Goal: Information Seeking & Learning: Learn about a topic

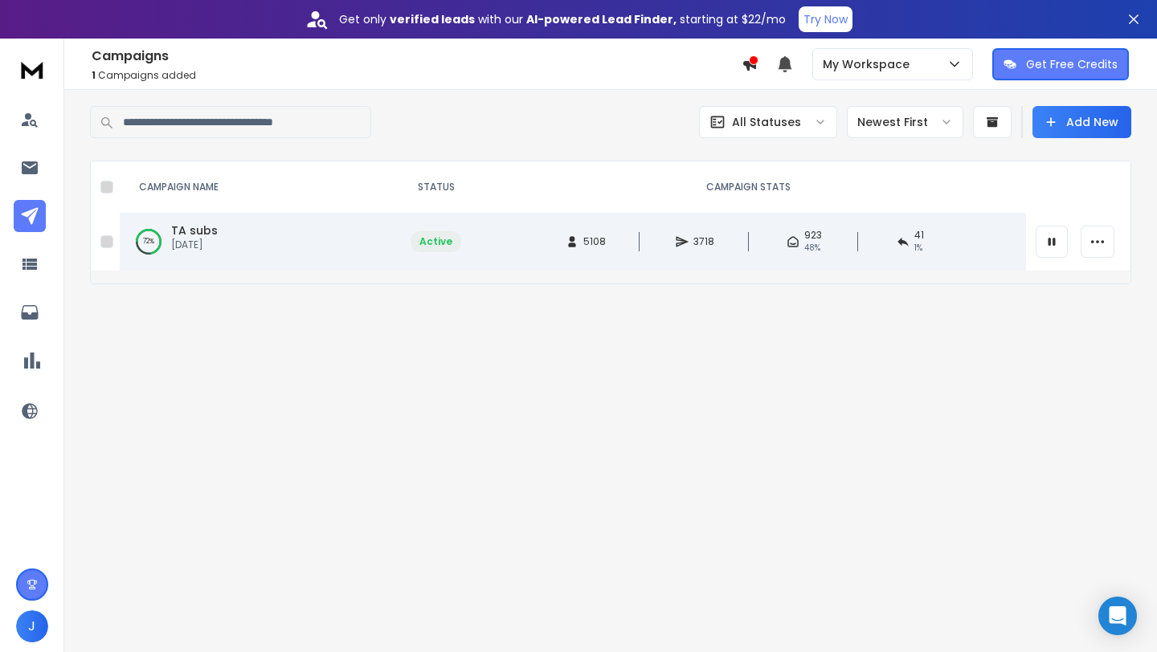
click at [322, 245] on div "72 % TA subs [DATE]" at bounding box center [260, 242] width 249 height 39
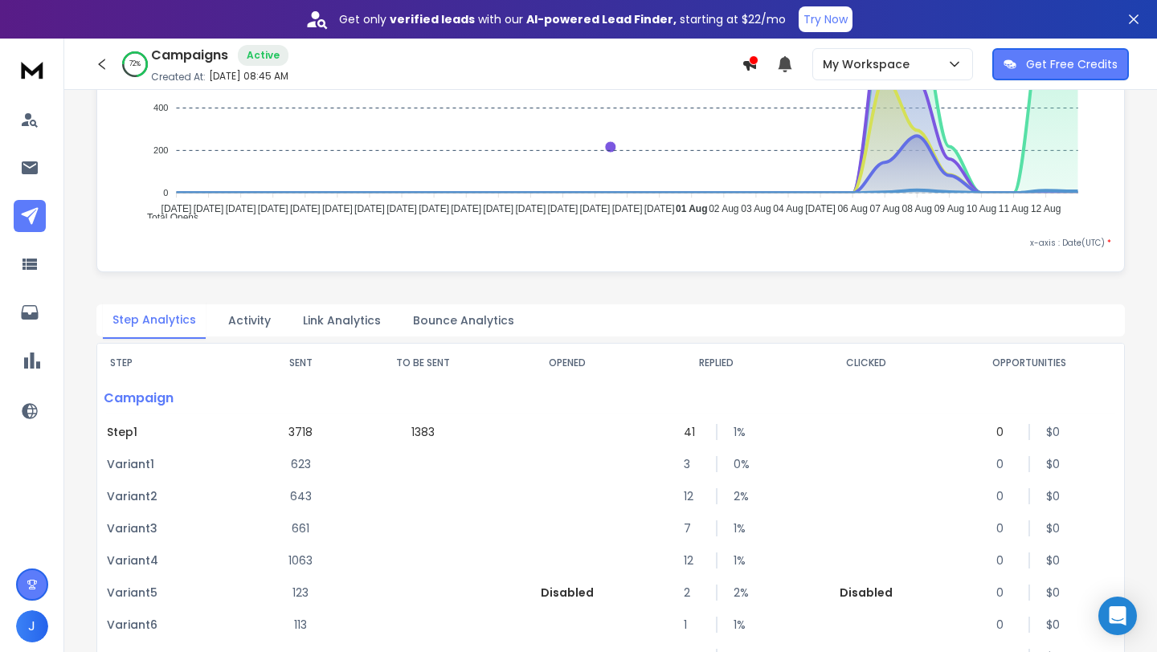
scroll to position [679, 0]
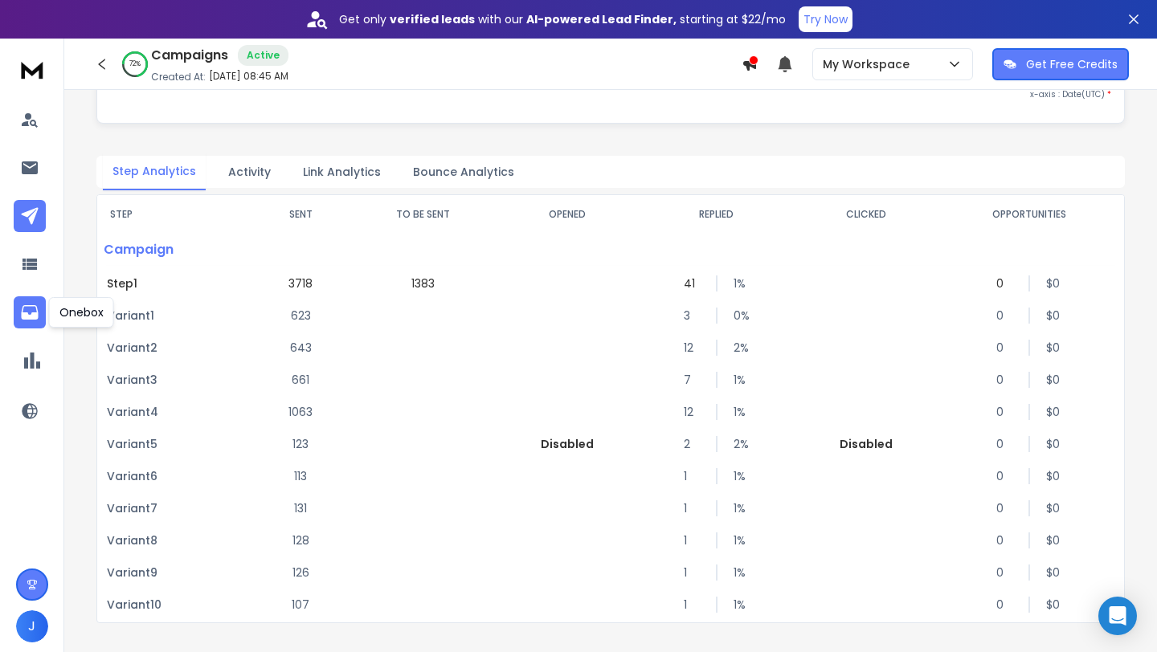
click at [20, 306] on icon at bounding box center [29, 312] width 19 height 19
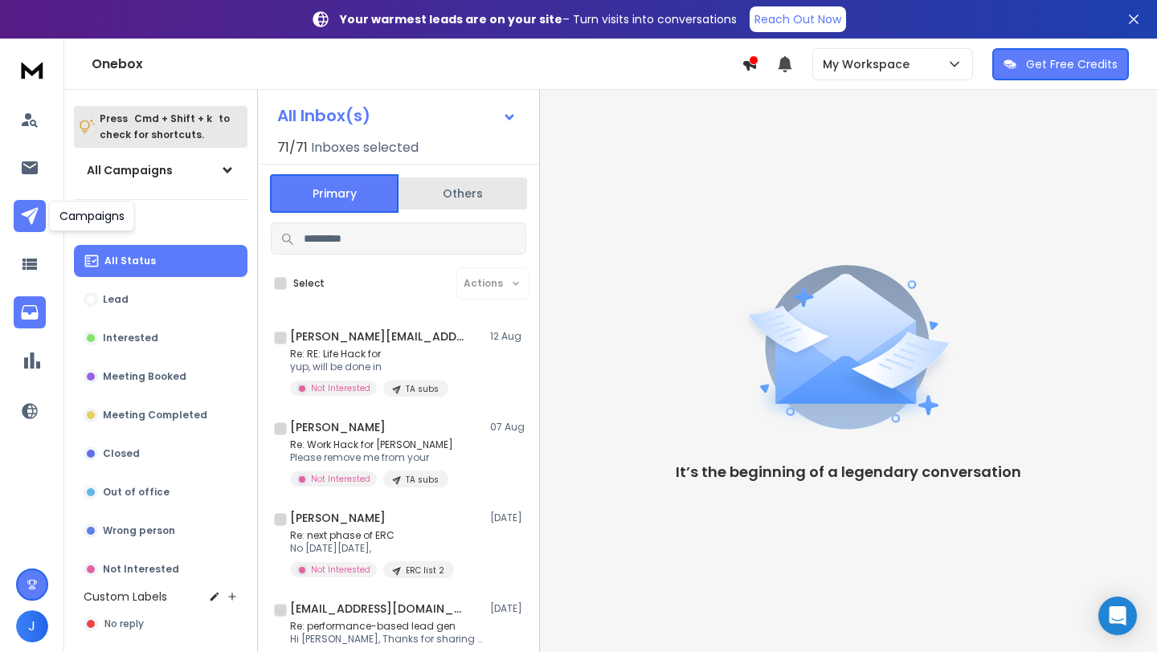
click at [31, 209] on icon at bounding box center [29, 215] width 19 height 19
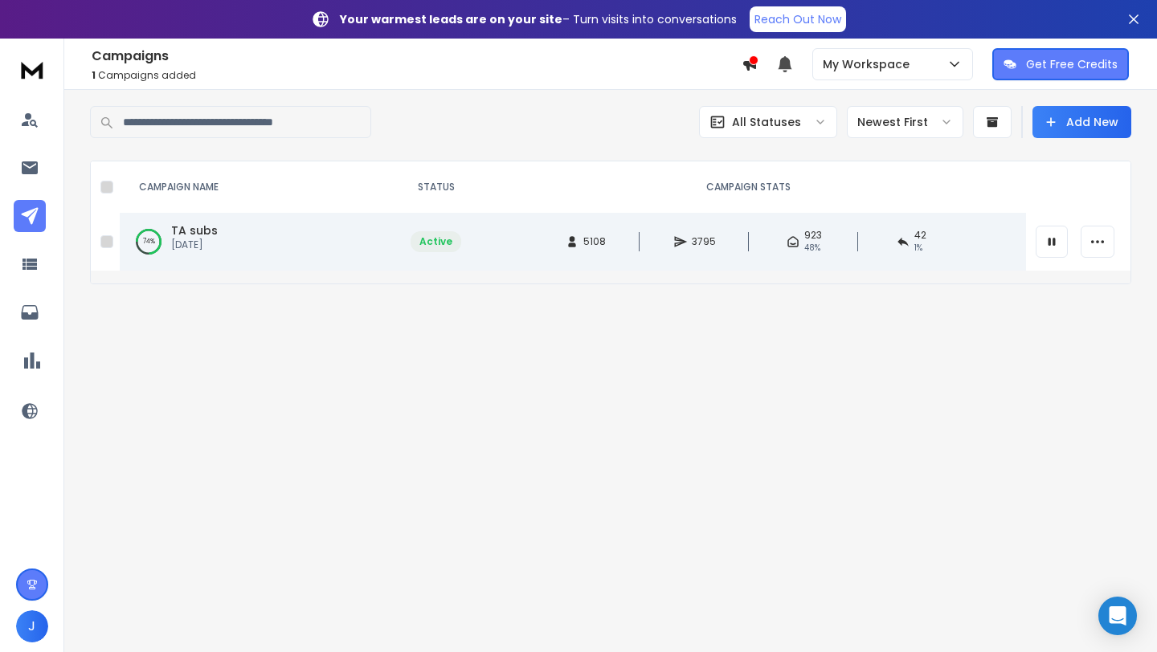
click at [331, 250] on div "74 % TA subs 13 days ago" at bounding box center [260, 242] width 249 height 39
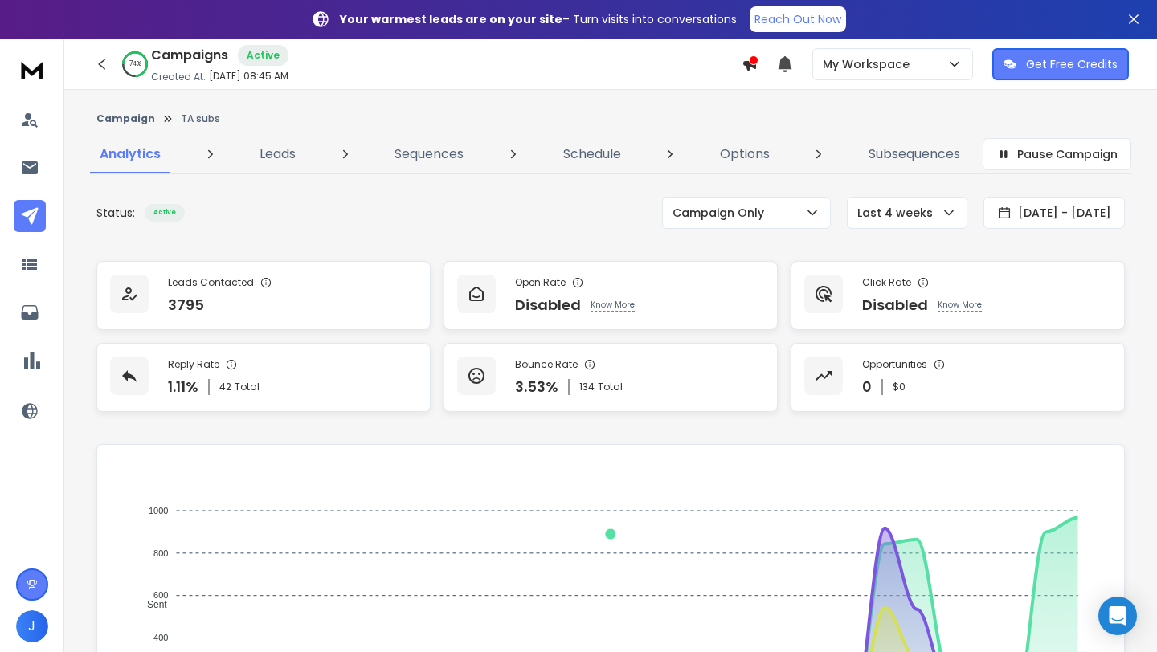
scroll to position [679, 0]
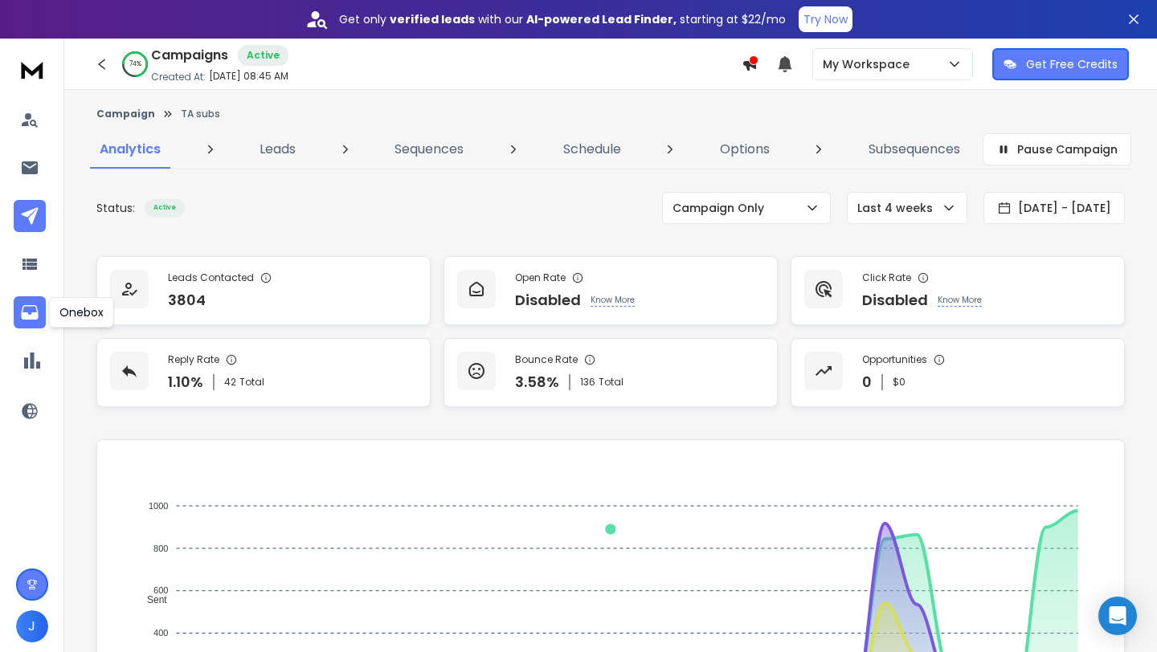
click at [27, 304] on icon at bounding box center [29, 312] width 19 height 19
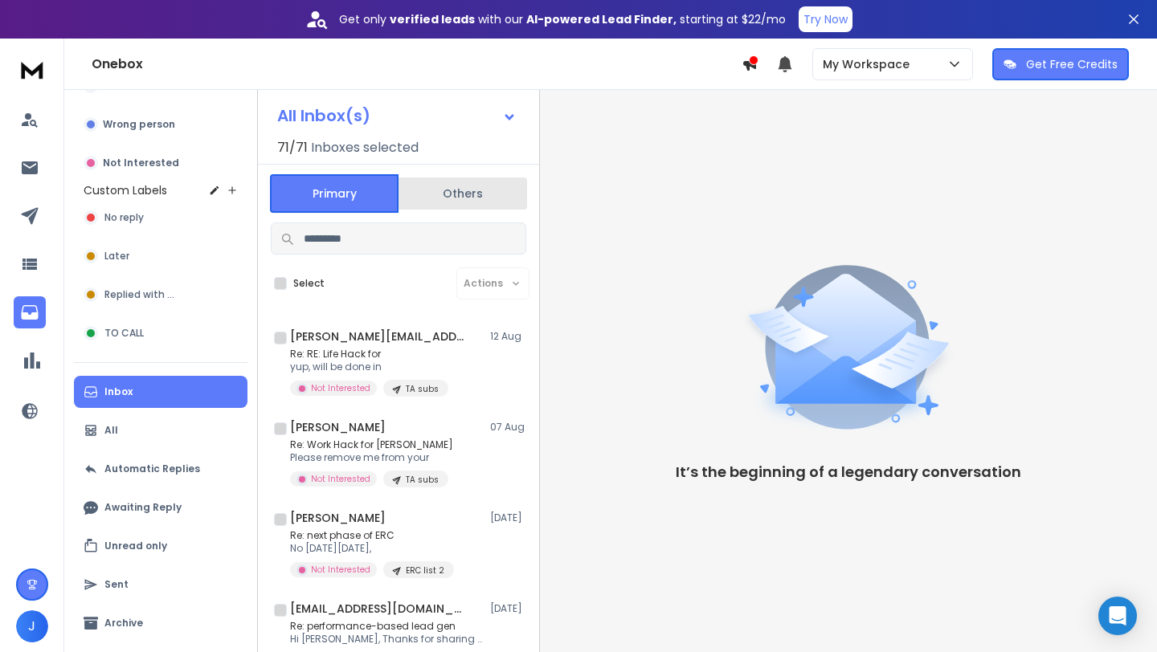
scroll to position [419, 0]
click at [129, 460] on div "Automatic Replies" at bounding box center [142, 469] width 116 height 19
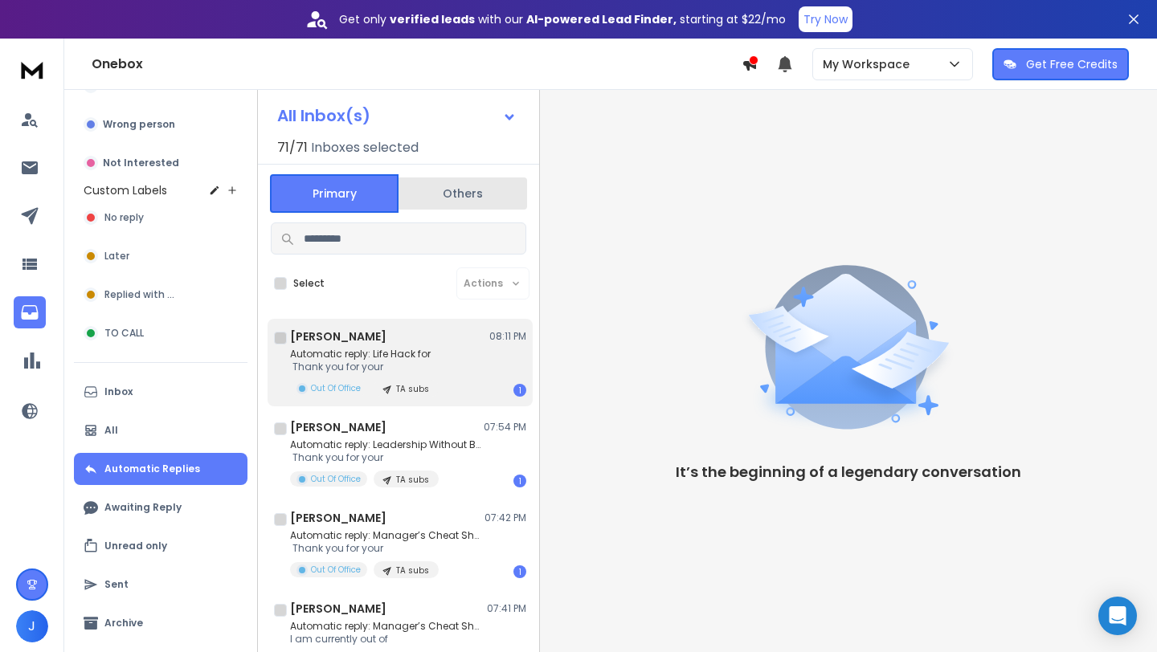
click at [392, 382] on div "TA subs" at bounding box center [406, 388] width 65 height 17
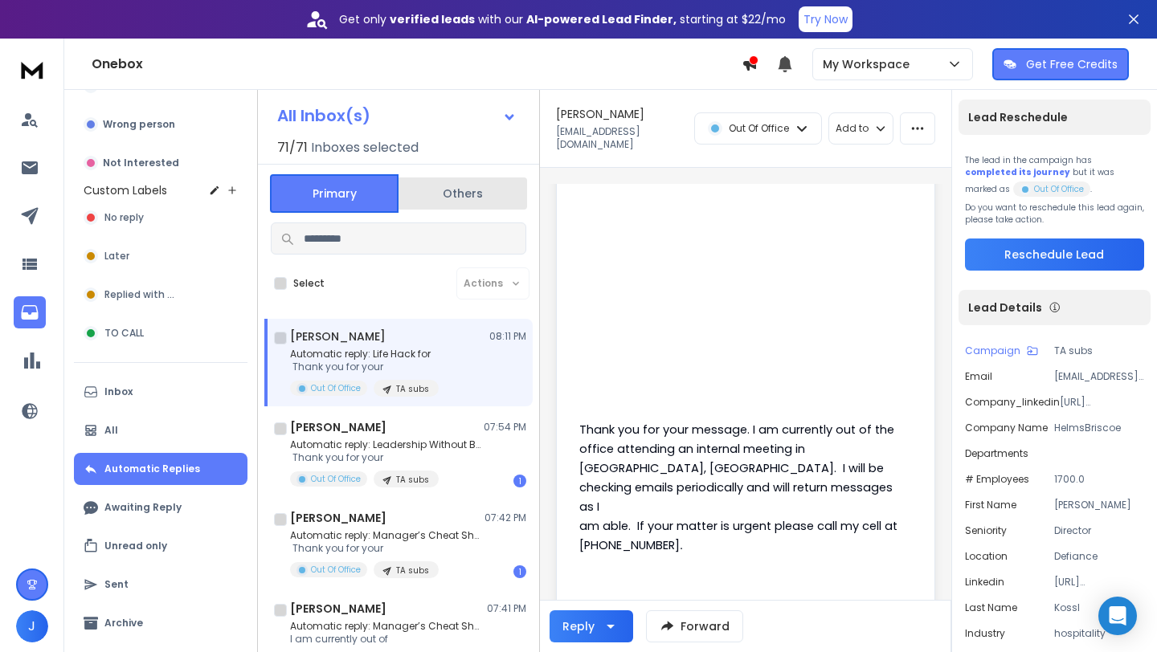
scroll to position [402, 0]
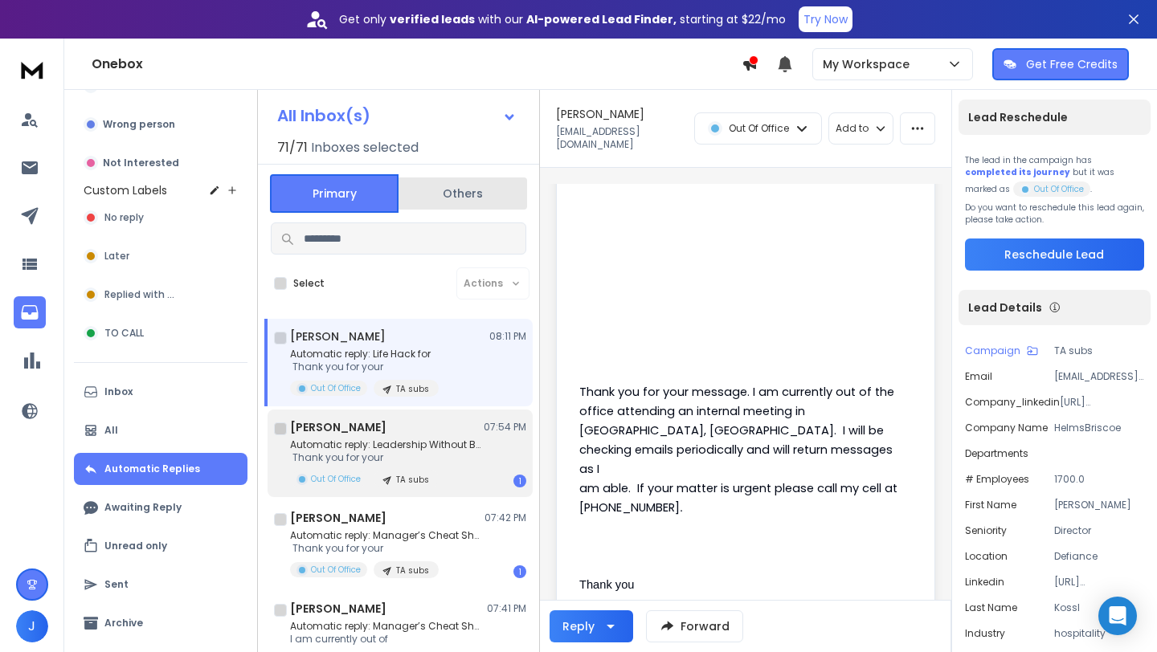
click at [345, 441] on p "Automatic reply: Leadership Without Burnout" at bounding box center [386, 445] width 193 height 13
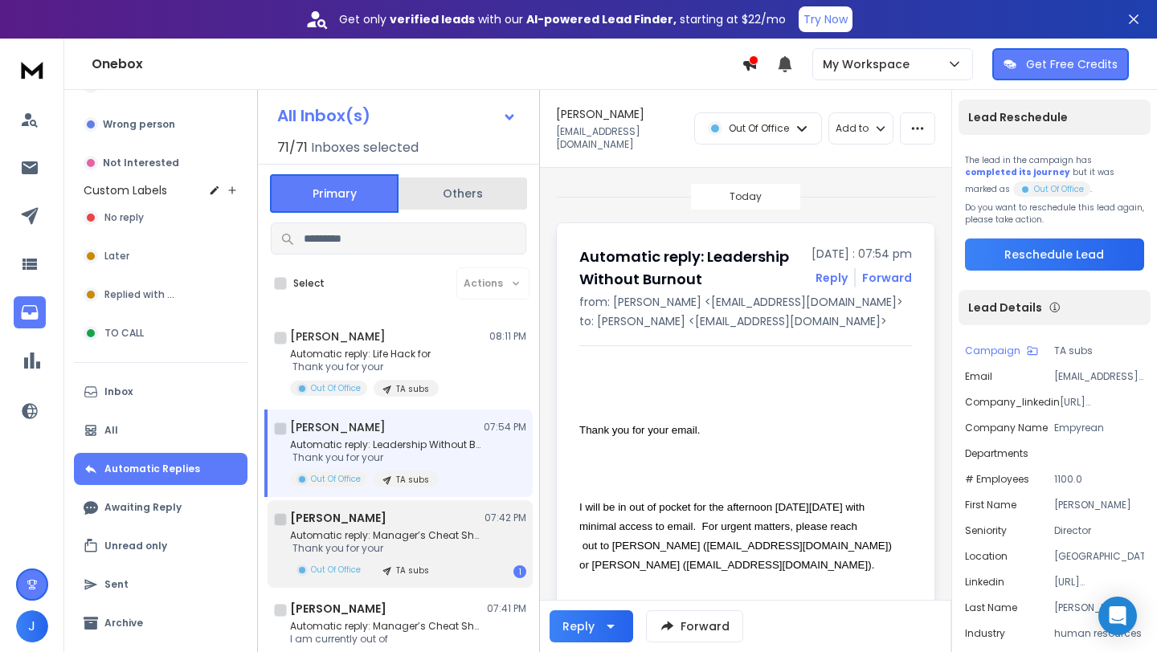
click at [354, 530] on p "Automatic reply: Manager’s Cheat Sheet" at bounding box center [386, 535] width 193 height 13
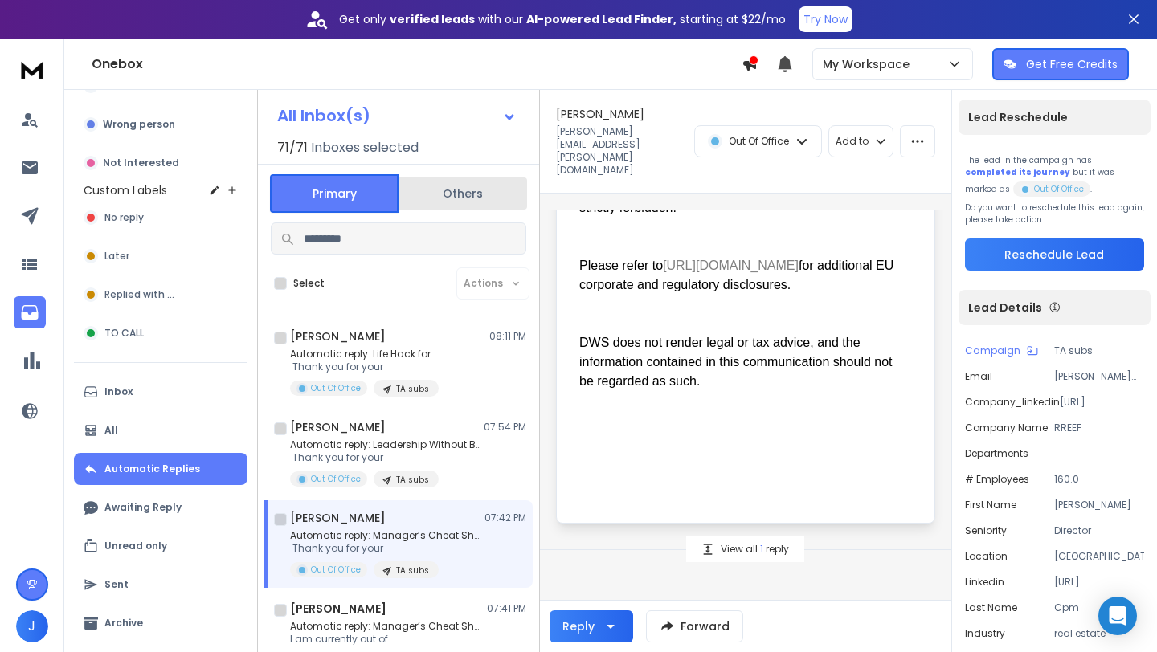
scroll to position [285, 0]
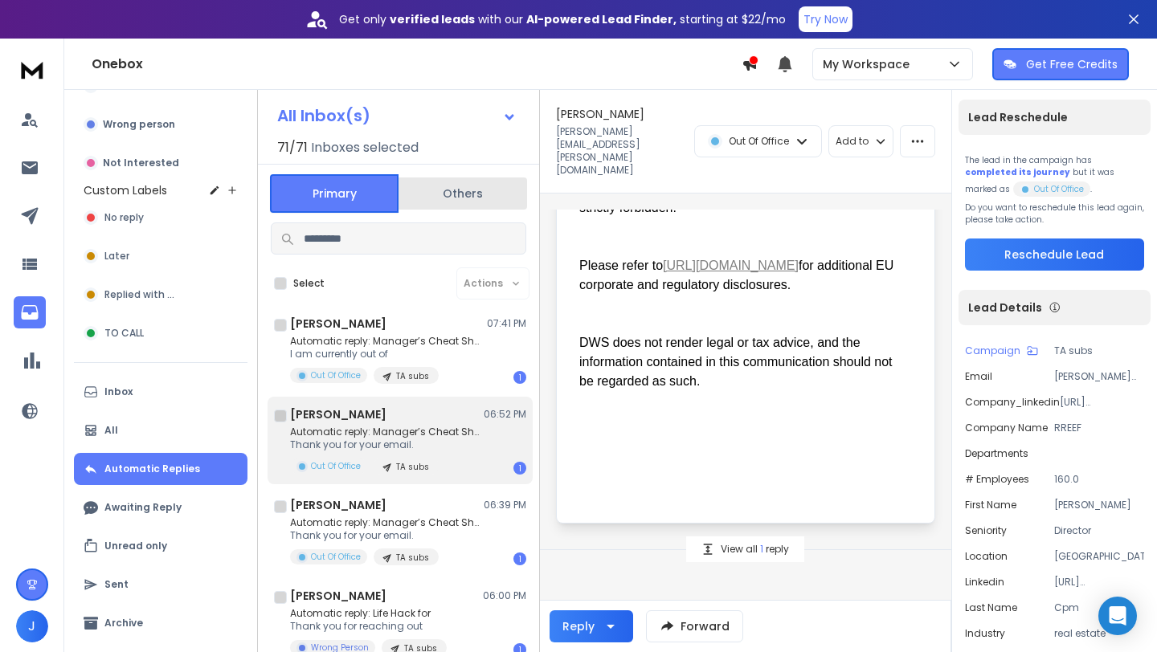
click at [346, 419] on h1 "[PERSON_NAME]" at bounding box center [338, 415] width 96 height 16
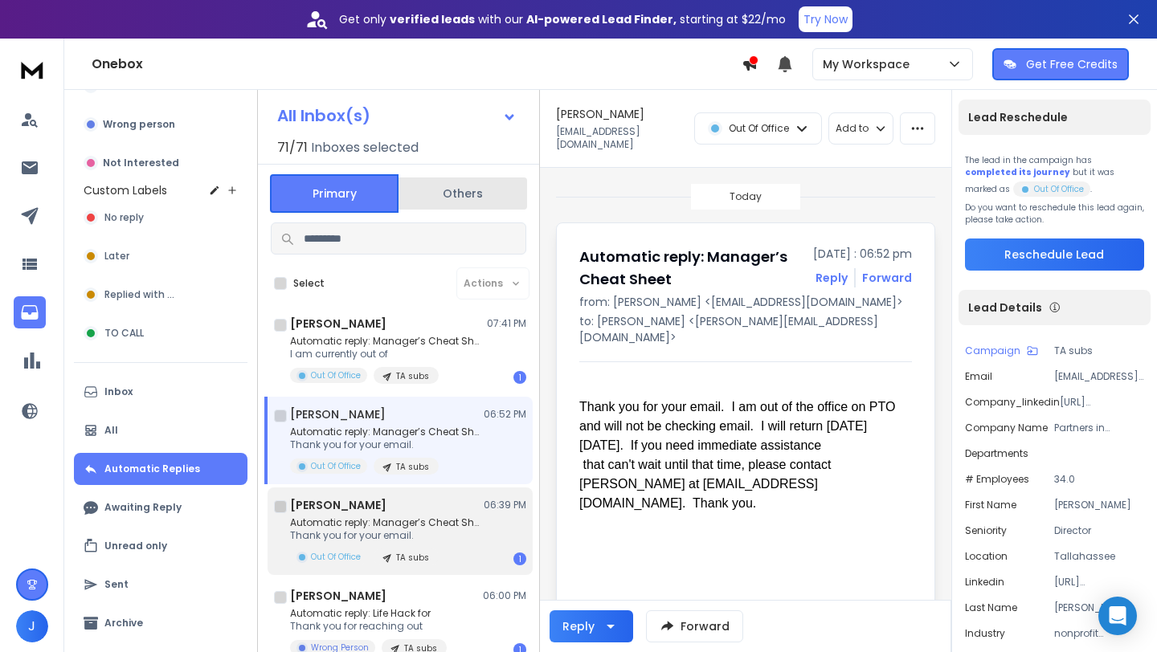
click at [346, 514] on div "[PERSON_NAME] 06:39 PM Automatic reply: Manager’s Cheat Sheet Thank you for you…" at bounding box center [408, 531] width 236 height 68
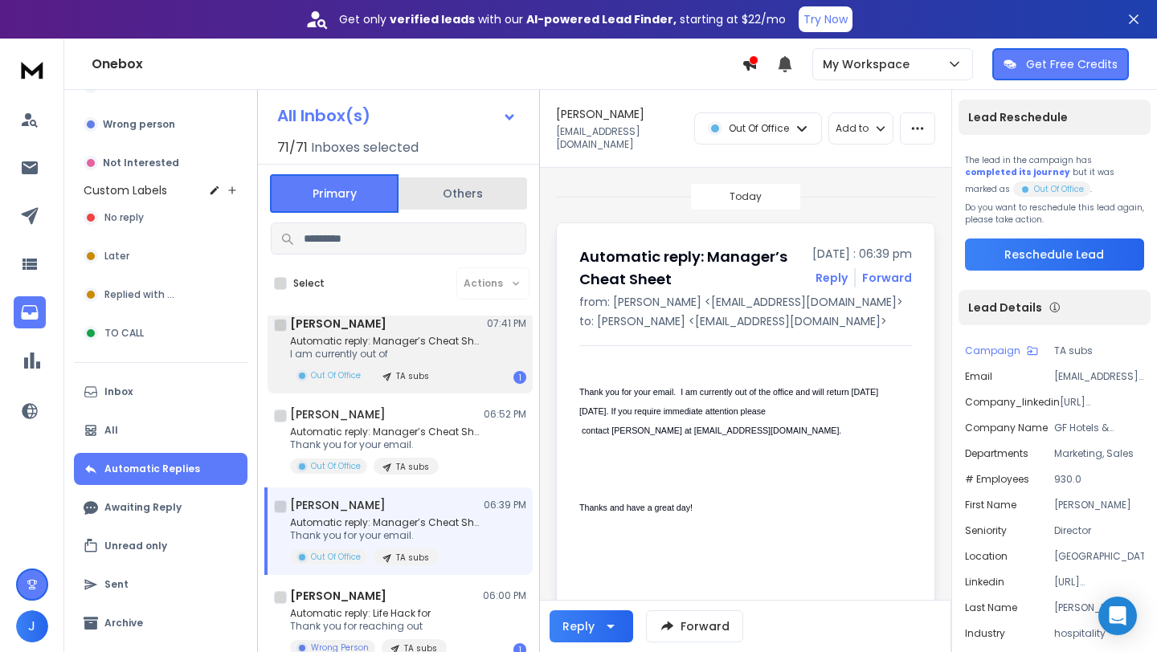
click at [353, 349] on p "I am currently out of" at bounding box center [386, 354] width 193 height 13
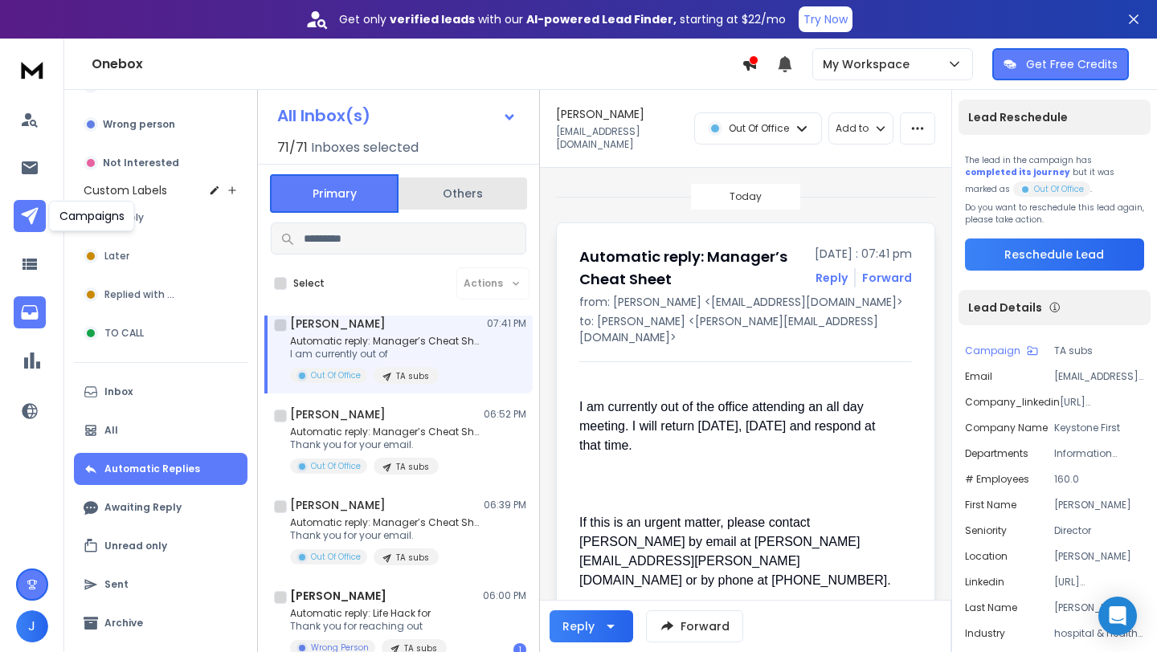
click at [24, 207] on icon at bounding box center [29, 215] width 19 height 19
